Goal: Information Seeking & Learning: Check status

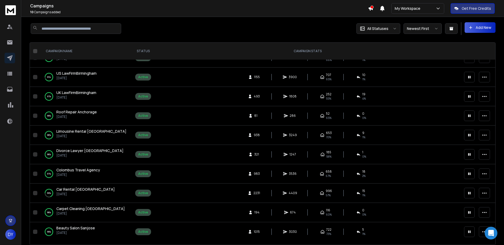
scroll to position [12, 0]
click at [9, 101] on icon at bounding box center [11, 105] width 8 height 8
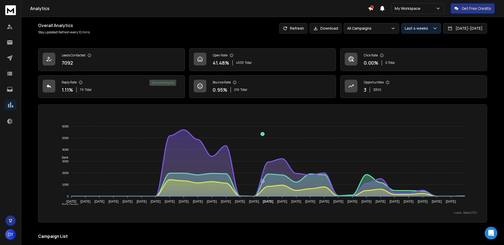
click at [405, 30] on p "Last 4 weeks" at bounding box center [417, 28] width 25 height 5
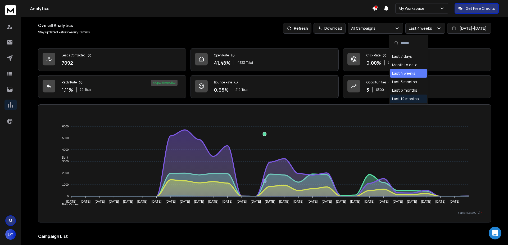
click at [404, 99] on div "Last 12 months" at bounding box center [405, 98] width 27 height 5
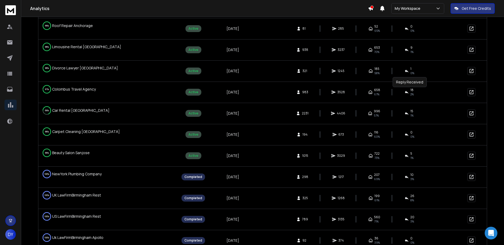
scroll to position [414, 0]
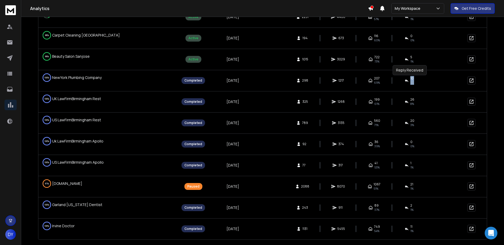
drag, startPoint x: 423, startPoint y: 78, endPoint x: 402, endPoint y: 78, distance: 20.4
click at [402, 78] on div "298 1217 207 69 % 10 3 %" at bounding box center [356, 80] width 208 height 8
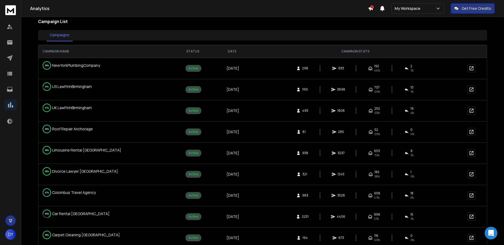
scroll to position [229, 0]
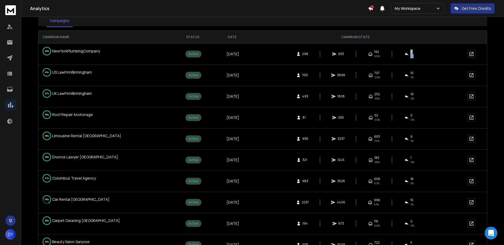
drag, startPoint x: 419, startPoint y: 51, endPoint x: 397, endPoint y: 49, distance: 22.1
click at [397, 49] on td "298 933 192 66 % 2 1 %" at bounding box center [356, 53] width 216 height 21
drag, startPoint x: 414, startPoint y: 51, endPoint x: 398, endPoint y: 51, distance: 16.4
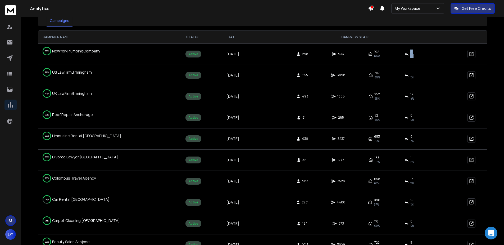
click at [398, 51] on div "298 933 192 66 % 2 1 %" at bounding box center [356, 54] width 208 height 8
click at [398, 51] on div "298 933 192 66 % 2 1 %" at bounding box center [356, 54] width 132 height 8
